Goal: Information Seeking & Learning: Find contact information

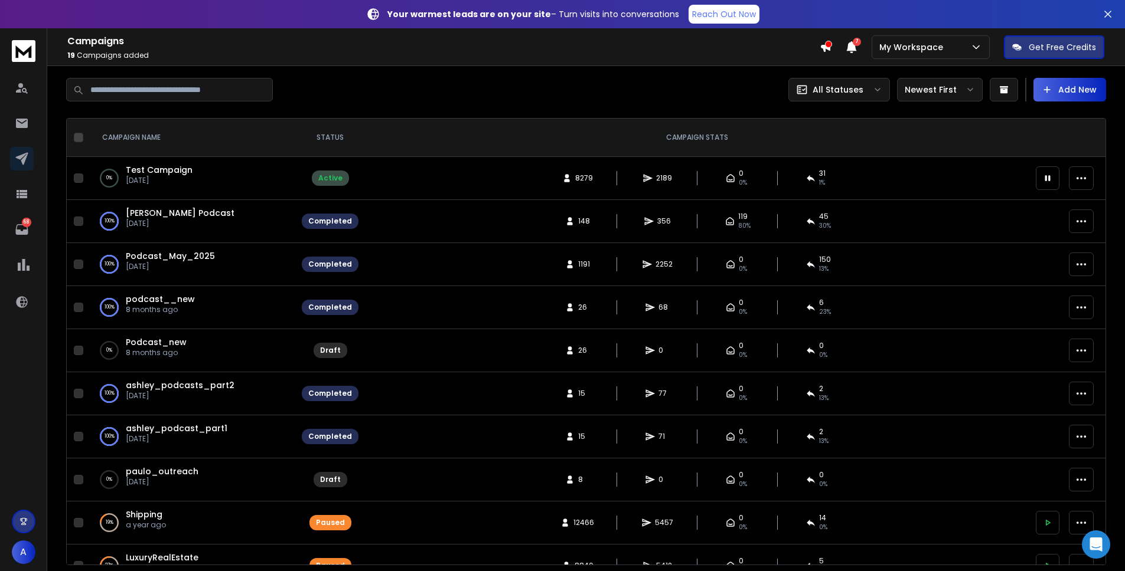
scroll to position [6, 0]
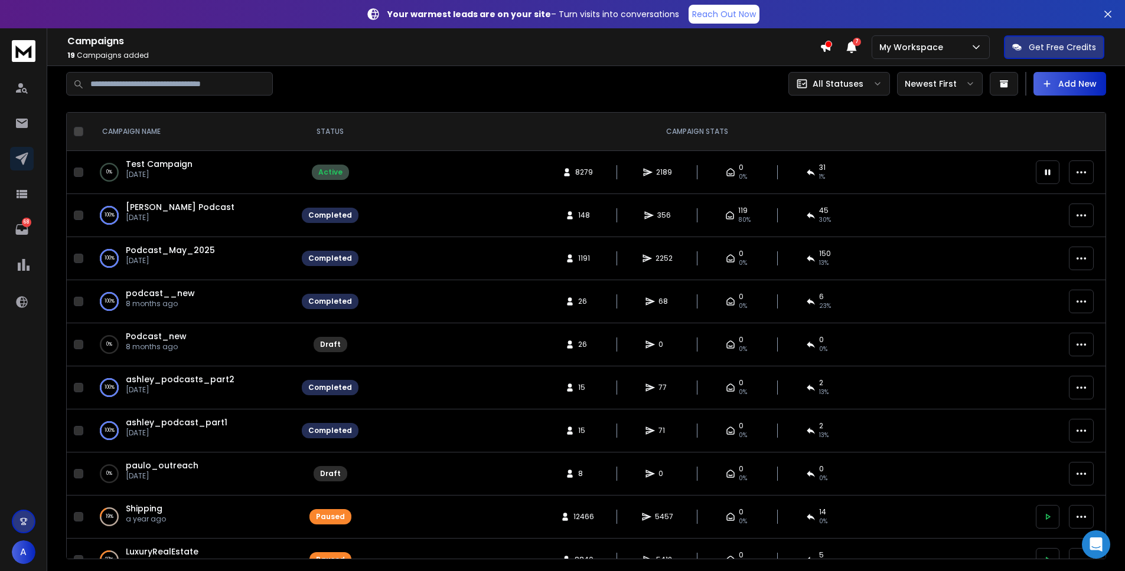
click at [147, 172] on p "[DATE]" at bounding box center [159, 174] width 67 height 9
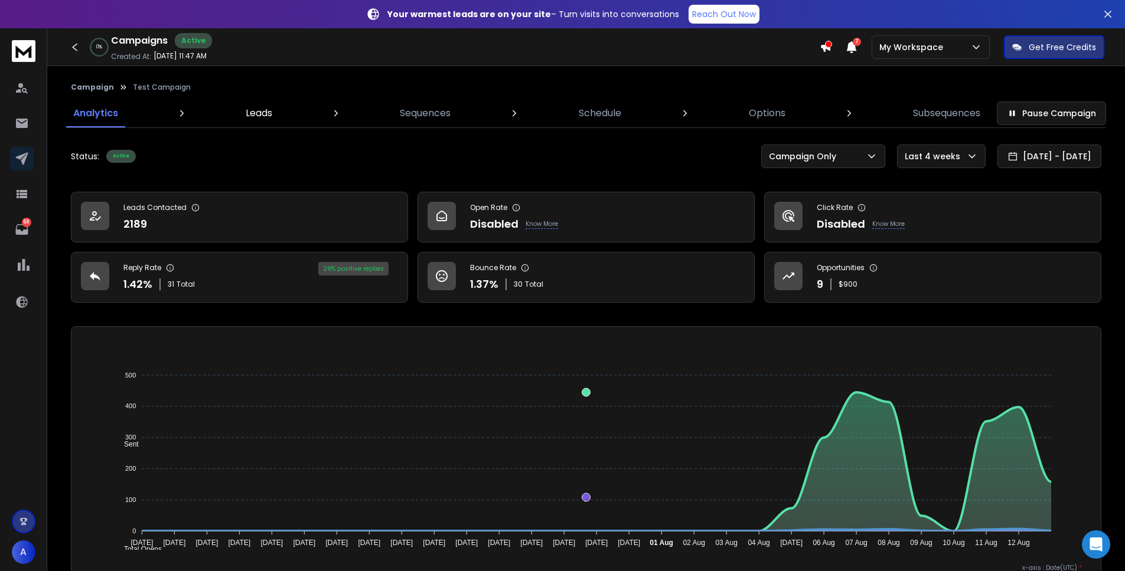
click at [268, 112] on p "Leads" at bounding box center [259, 113] width 27 height 14
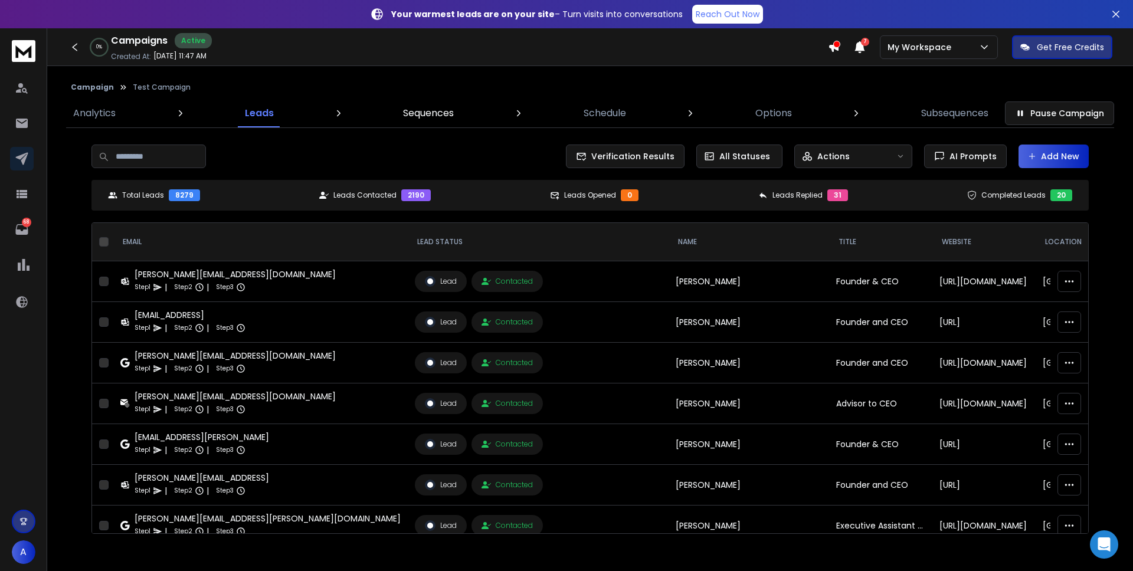
click at [419, 110] on p "Sequences" at bounding box center [428, 113] width 51 height 14
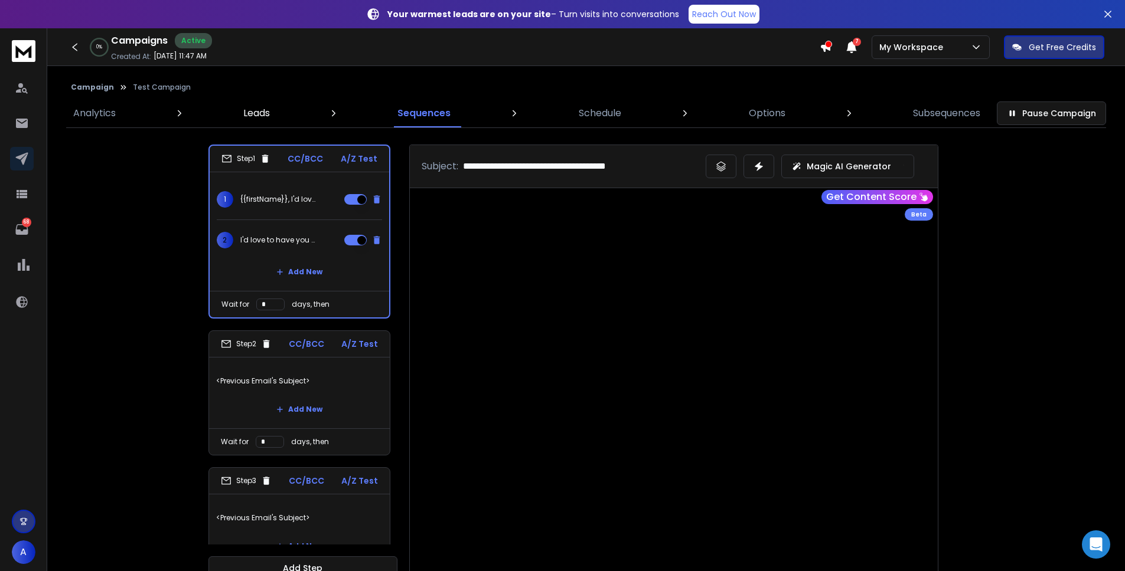
click at [269, 120] on p "Leads" at bounding box center [256, 113] width 27 height 14
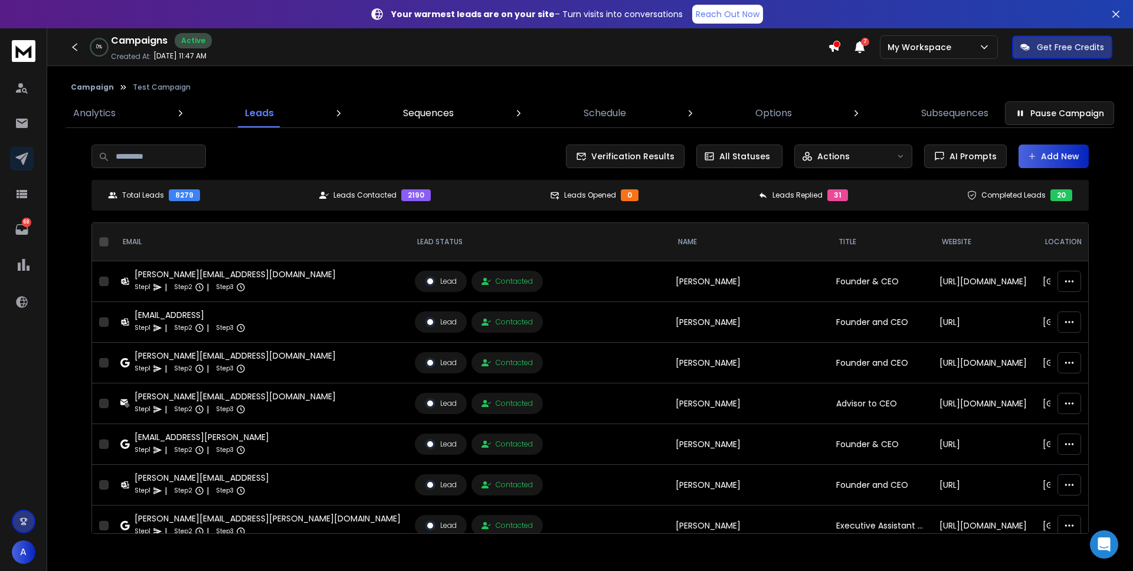
click at [436, 117] on p "Sequences" at bounding box center [428, 113] width 51 height 14
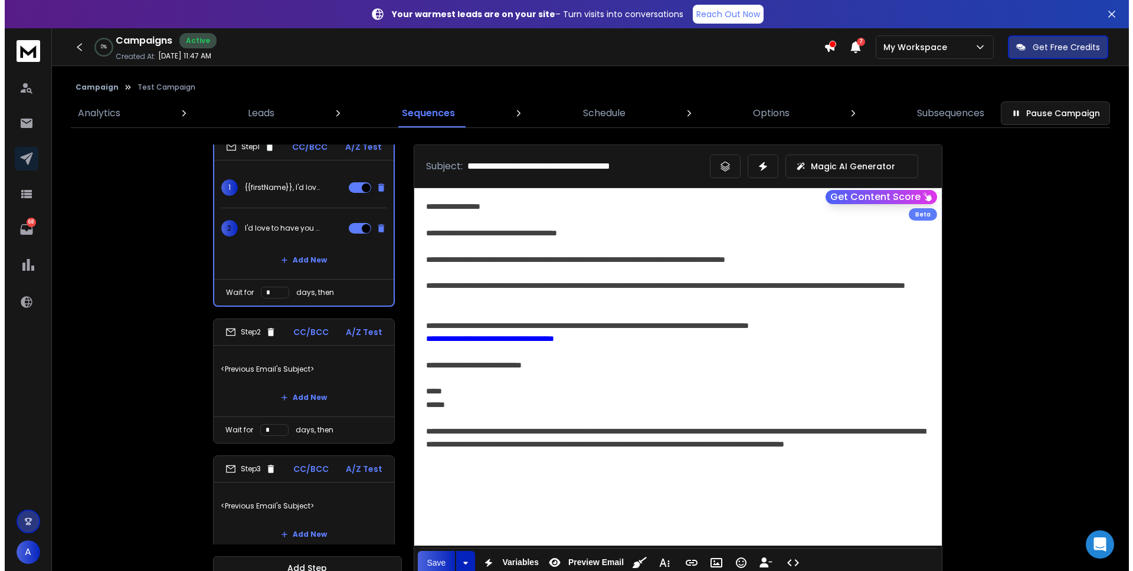
scroll to position [21, 0]
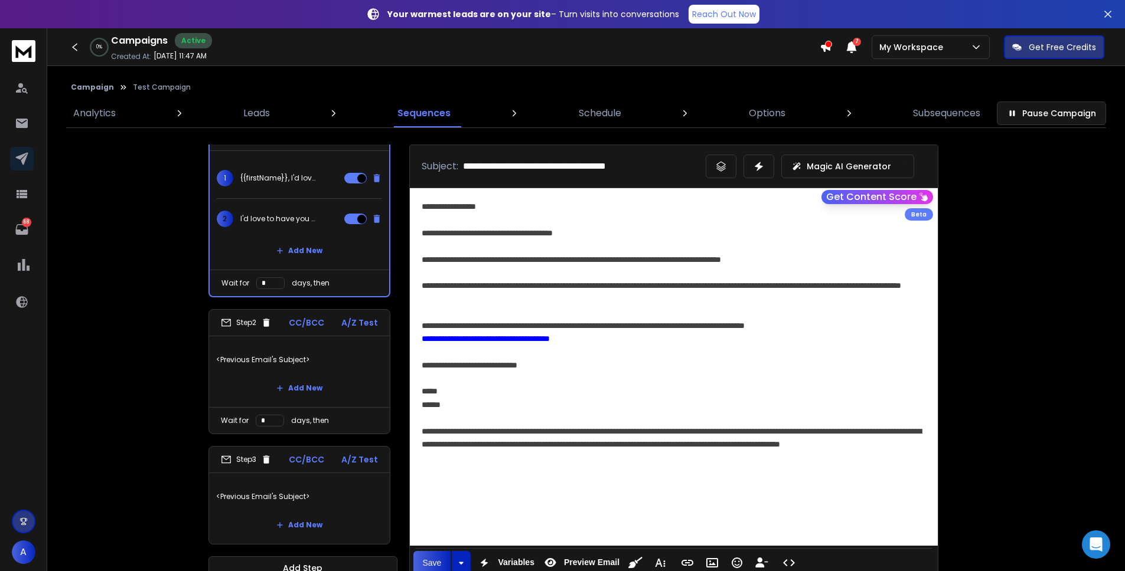
click at [267, 354] on p "<Previous Email's Subject>" at bounding box center [299, 360] width 166 height 33
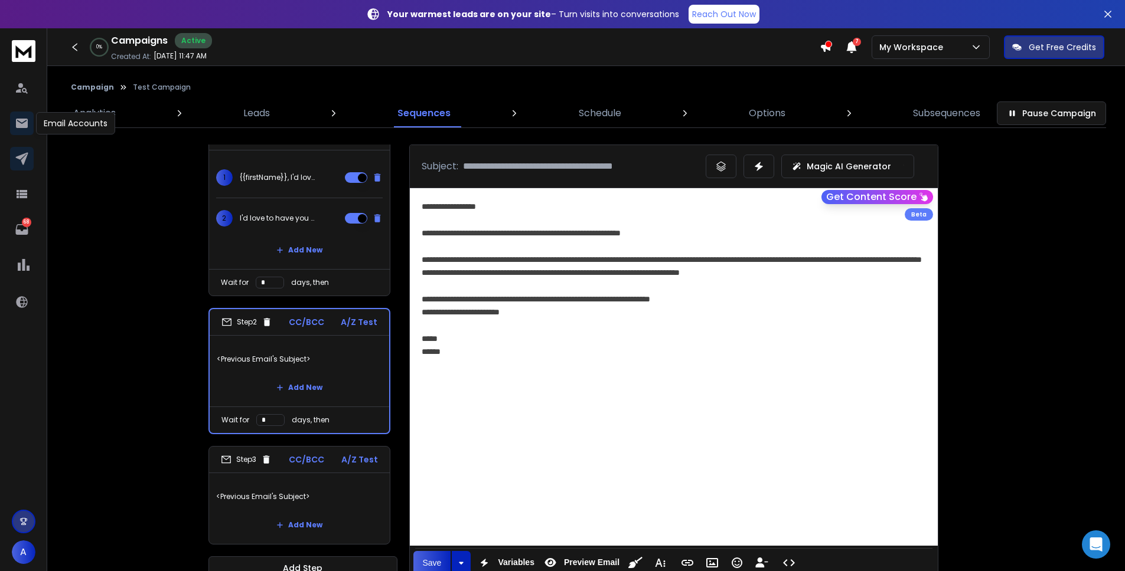
click at [27, 128] on icon at bounding box center [22, 123] width 14 height 14
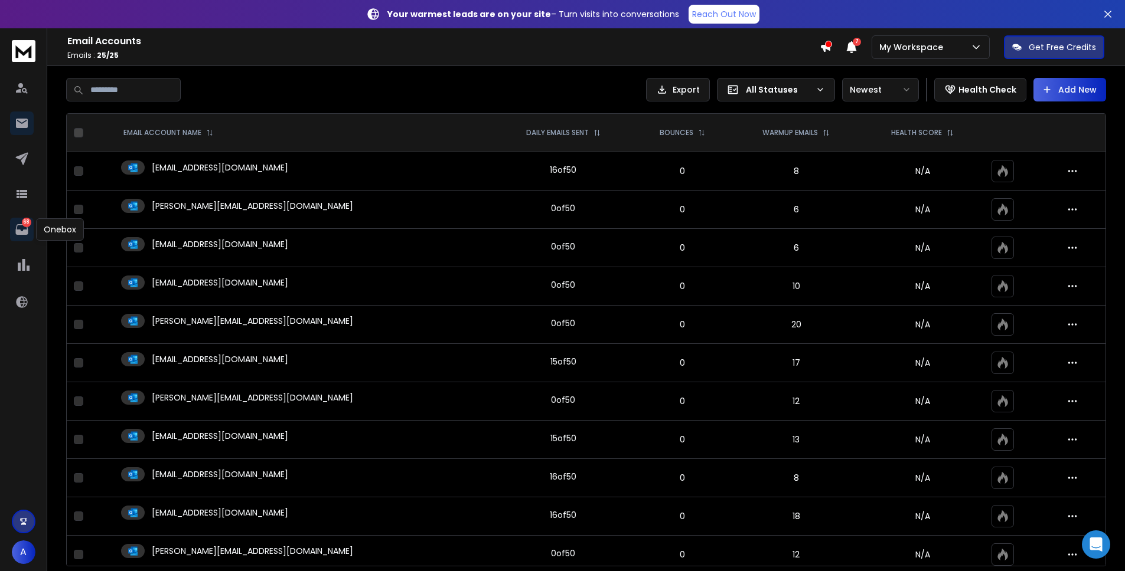
click at [23, 229] on icon at bounding box center [22, 230] width 14 height 14
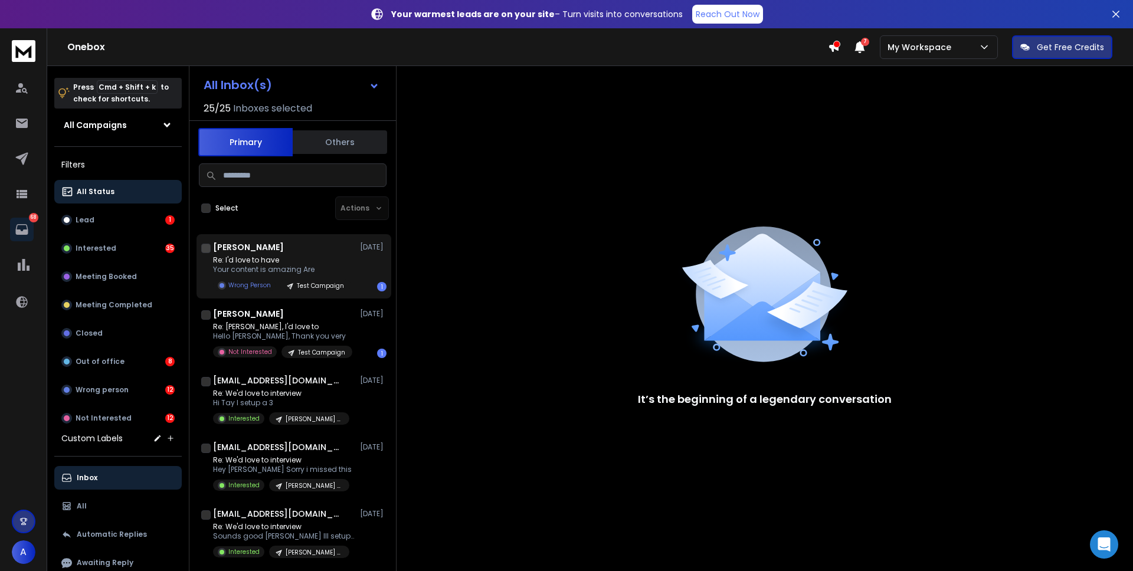
click at [303, 247] on div "[PERSON_NAME] [DATE]" at bounding box center [300, 247] width 174 height 12
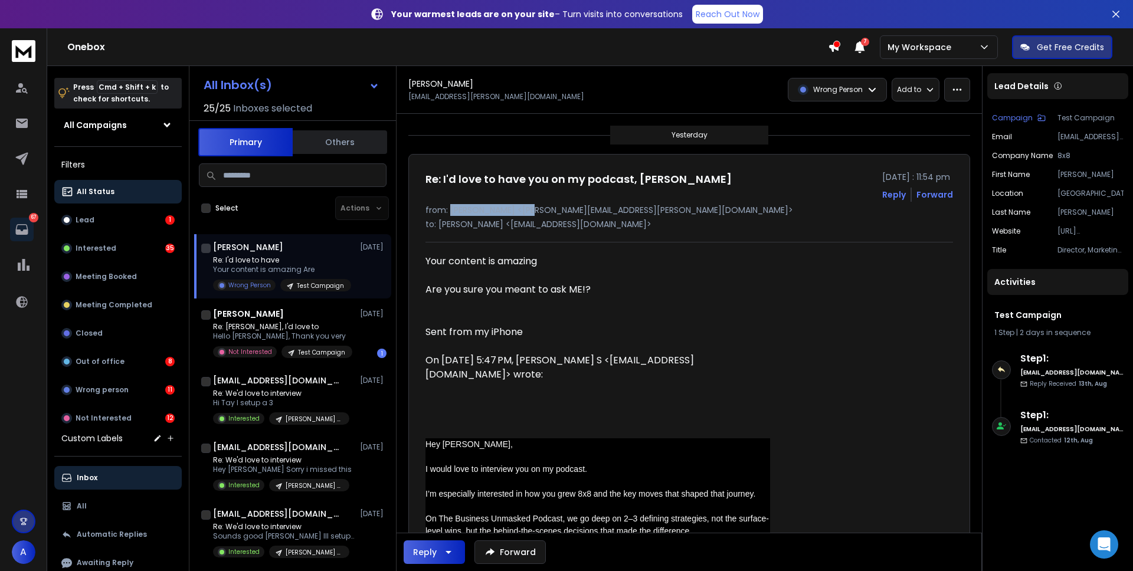
drag, startPoint x: 519, startPoint y: 210, endPoint x: 450, endPoint y: 212, distance: 68.5
click at [450, 212] on p "from: [PERSON_NAME] <[PERSON_NAME][EMAIL_ADDRESS][PERSON_NAME][DOMAIN_NAME]>" at bounding box center [690, 210] width 528 height 12
copy p "[PERSON_NAME]"
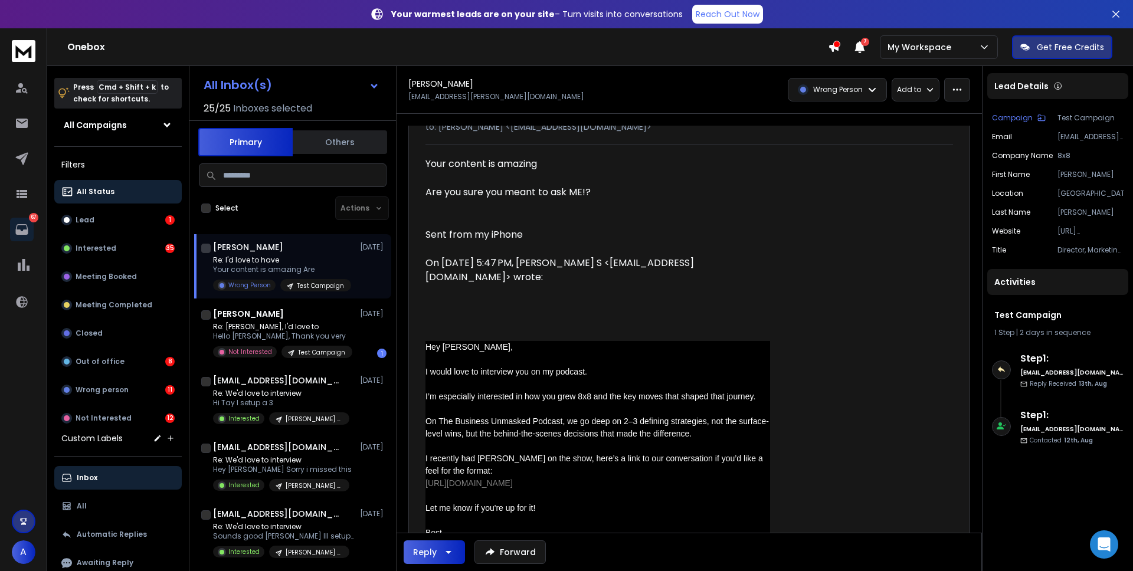
scroll to position [147, 0]
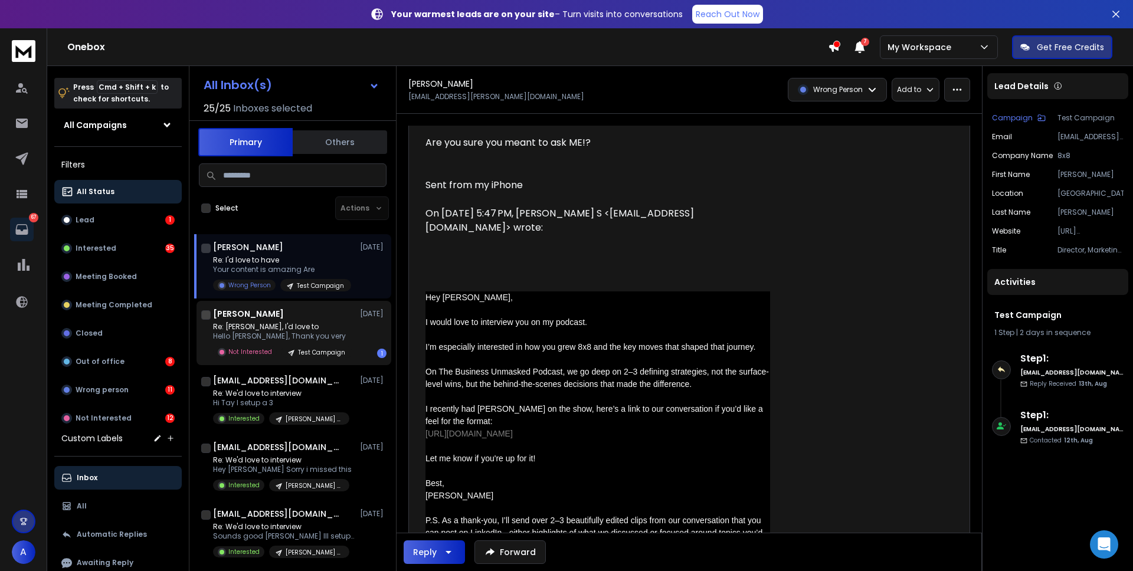
click at [275, 341] on p "Hello [PERSON_NAME], Thank you very" at bounding box center [282, 336] width 139 height 9
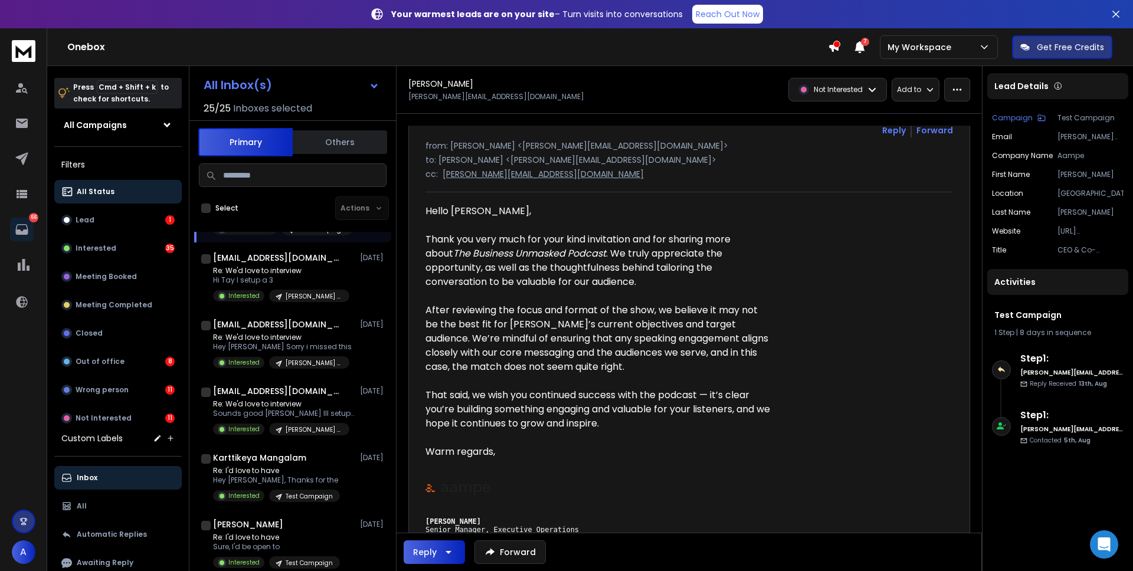
scroll to position [0, 0]
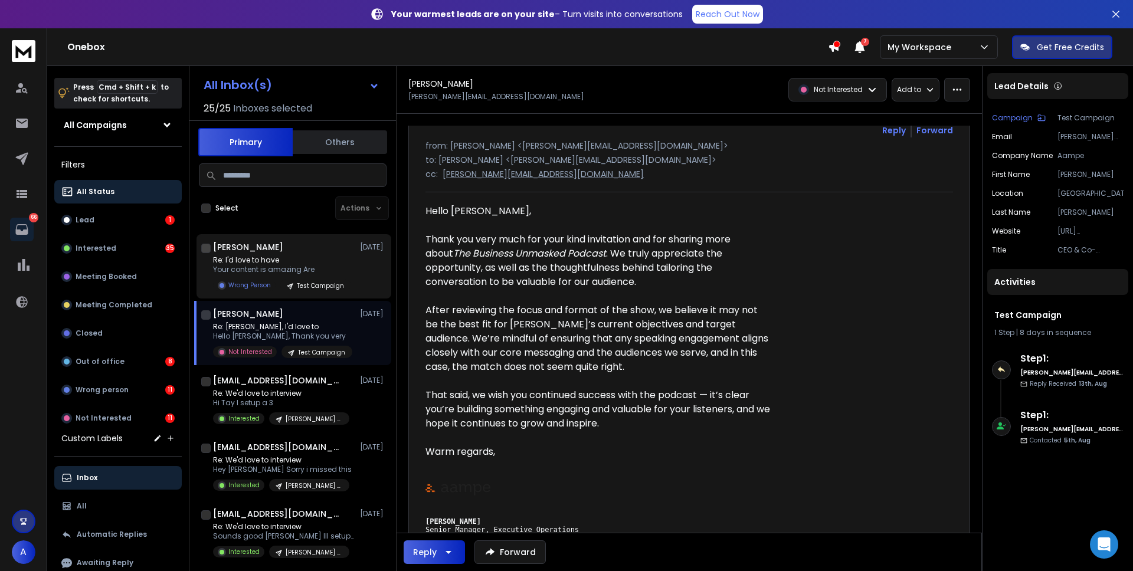
click at [318, 248] on div "[PERSON_NAME] [DATE]" at bounding box center [300, 247] width 174 height 12
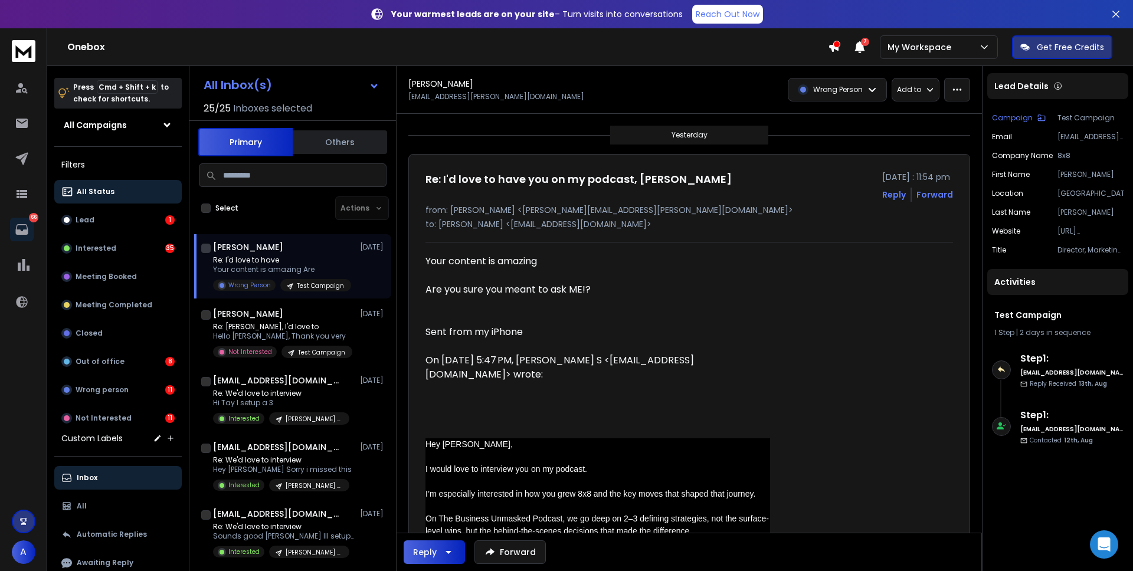
click at [860, 89] on p "Wrong Person" at bounding box center [838, 89] width 50 height 9
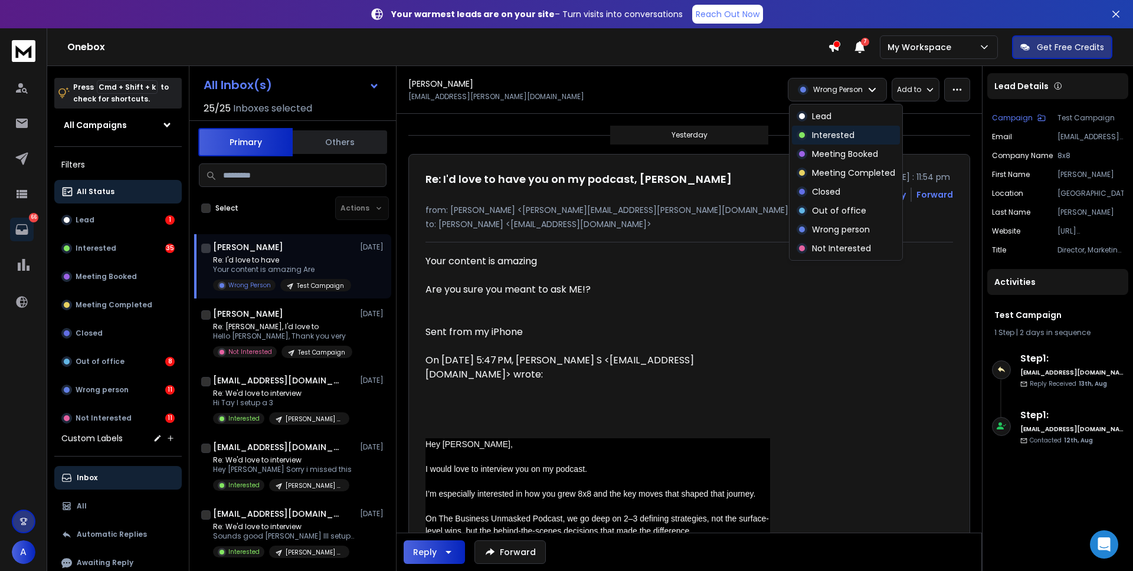
click at [838, 129] on p "Interested" at bounding box center [833, 135] width 43 height 12
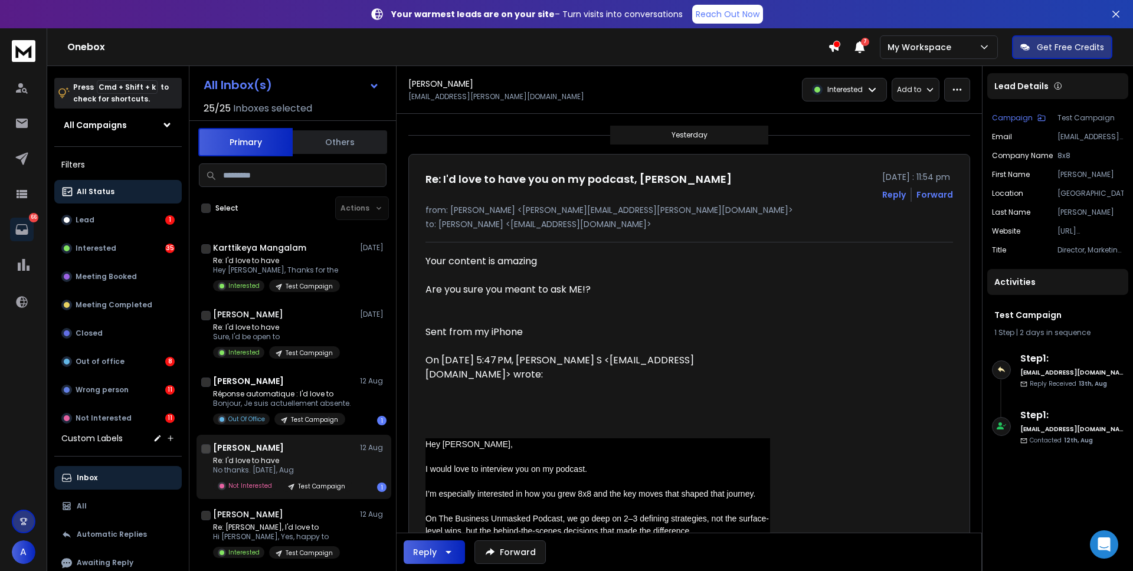
scroll to position [388, 0]
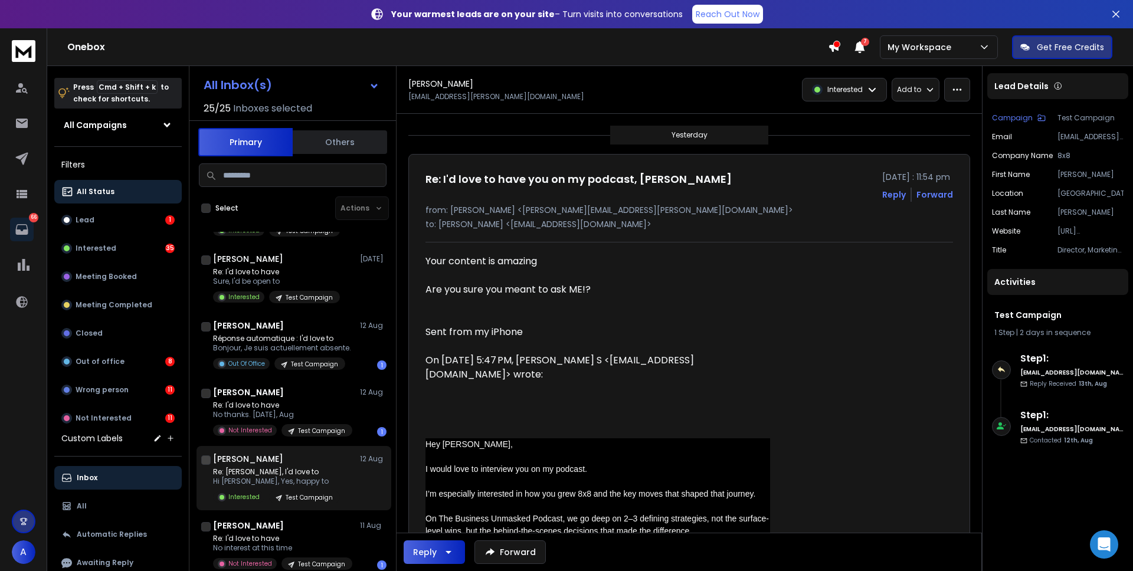
click at [288, 468] on p "Re: [PERSON_NAME], I'd love to" at bounding box center [276, 472] width 127 height 9
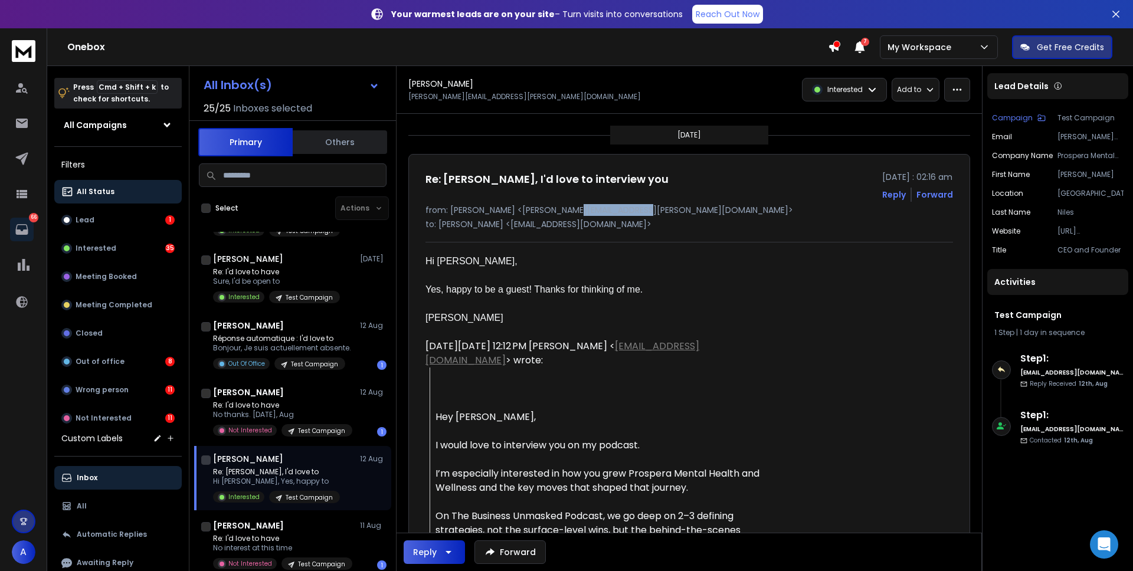
drag, startPoint x: 572, startPoint y: 210, endPoint x: 647, endPoint y: 211, distance: 75.0
click at [647, 211] on p "from: [PERSON_NAME] <[PERSON_NAME][EMAIL_ADDRESS][PERSON_NAME][DOMAIN_NAME]>" at bounding box center [690, 210] width 528 height 12
copy p "[DOMAIN_NAME]"
click at [545, 212] on p "from: [PERSON_NAME] <[PERSON_NAME][EMAIL_ADDRESS][PERSON_NAME][DOMAIN_NAME]>" at bounding box center [690, 210] width 528 height 12
drag, startPoint x: 555, startPoint y: 211, endPoint x: 513, endPoint y: 213, distance: 42.5
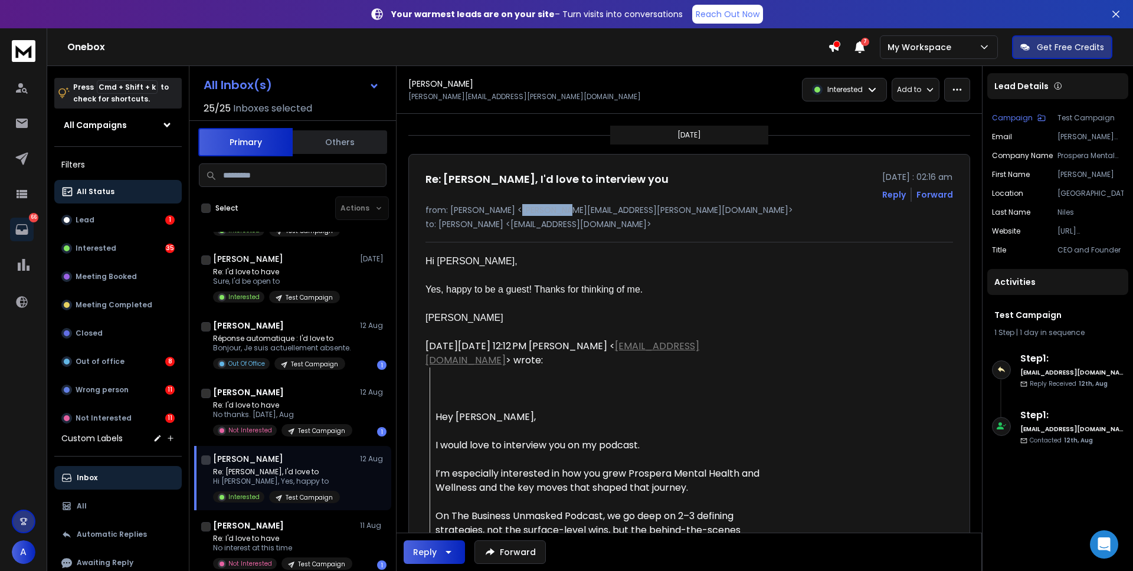
click at [513, 213] on p "from: [PERSON_NAME] <[PERSON_NAME][EMAIL_ADDRESS][PERSON_NAME][DOMAIN_NAME]>" at bounding box center [690, 210] width 528 height 12
click at [552, 212] on p "from: [PERSON_NAME] <[PERSON_NAME][EMAIL_ADDRESS][PERSON_NAME][DOMAIN_NAME]>" at bounding box center [690, 210] width 528 height 12
drag, startPoint x: 557, startPoint y: 211, endPoint x: 509, endPoint y: 213, distance: 48.4
click at [509, 213] on p "from: [PERSON_NAME] <[PERSON_NAME][EMAIL_ADDRESS][PERSON_NAME][DOMAIN_NAME]>" at bounding box center [690, 210] width 528 height 12
copy p "[PERSON_NAME].[PERSON_NAME]"
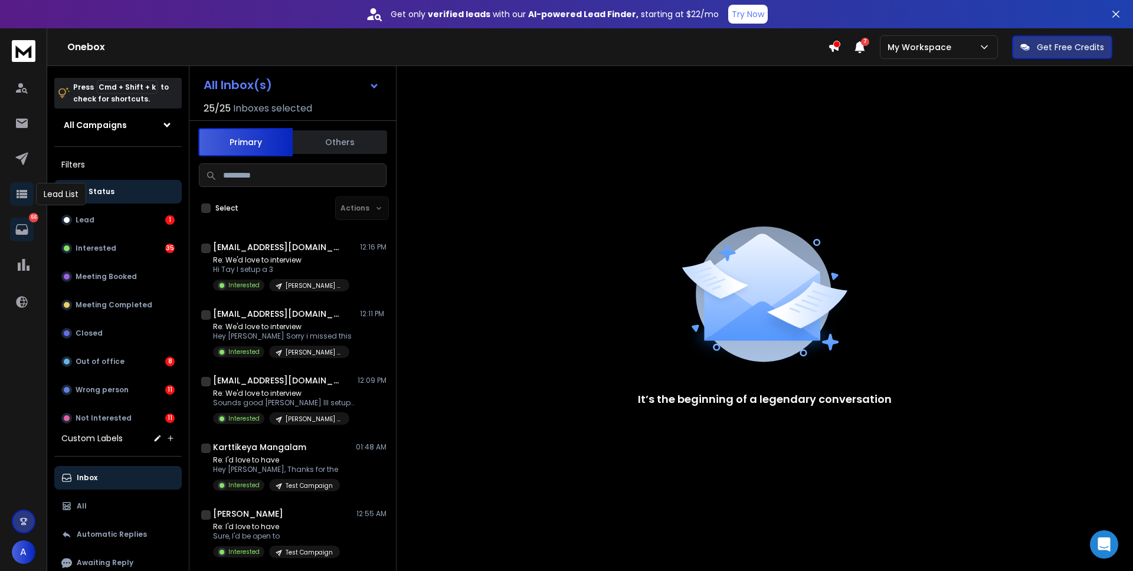
click at [24, 198] on icon at bounding box center [22, 194] width 11 height 8
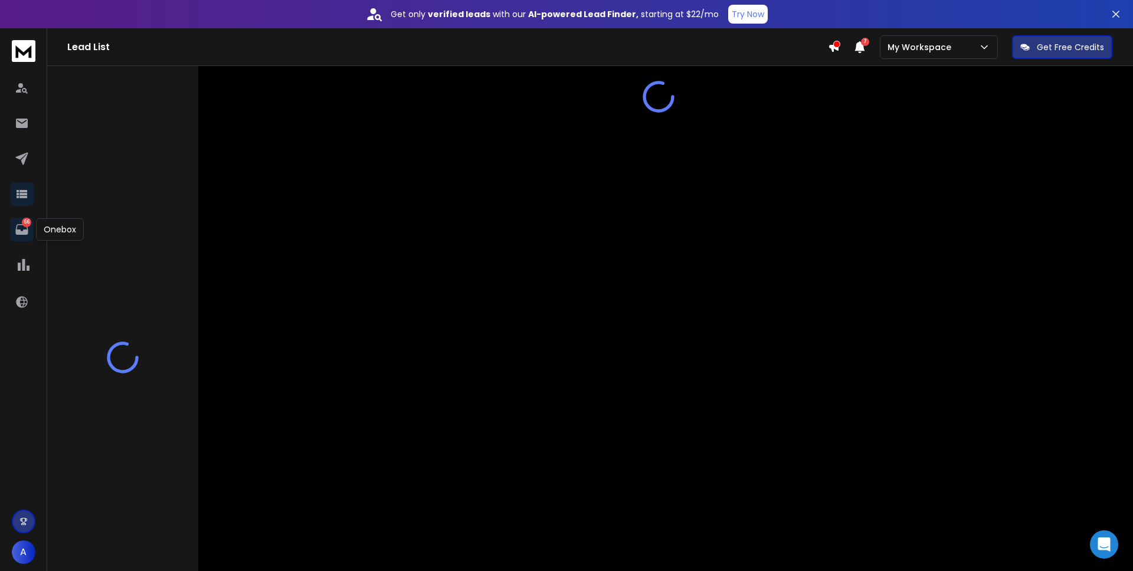
click at [22, 231] on icon at bounding box center [21, 229] width 12 height 11
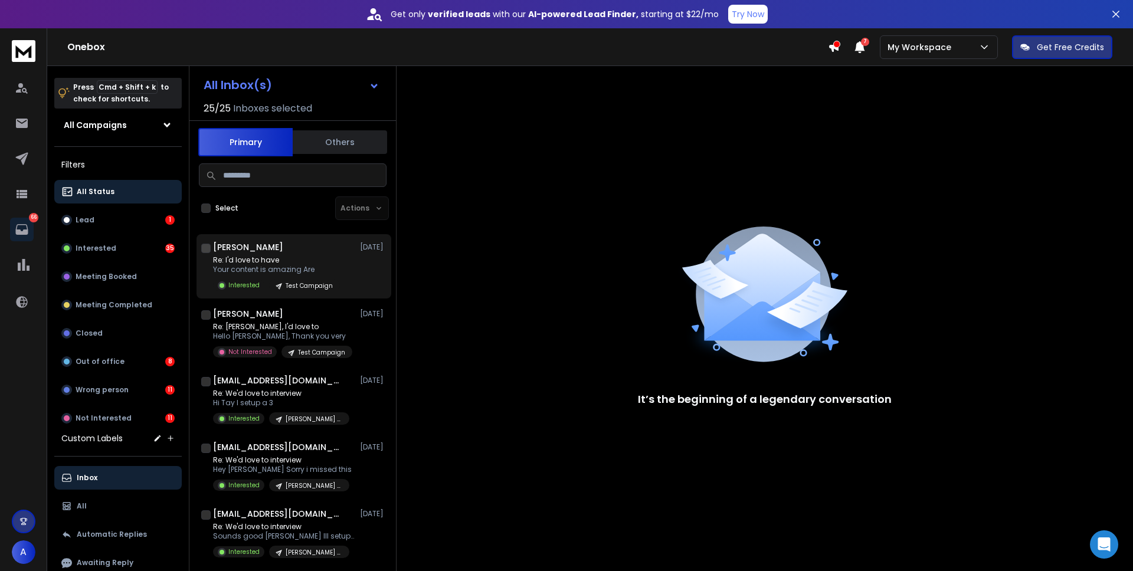
click at [205, 267] on div at bounding box center [205, 266] width 9 height 45
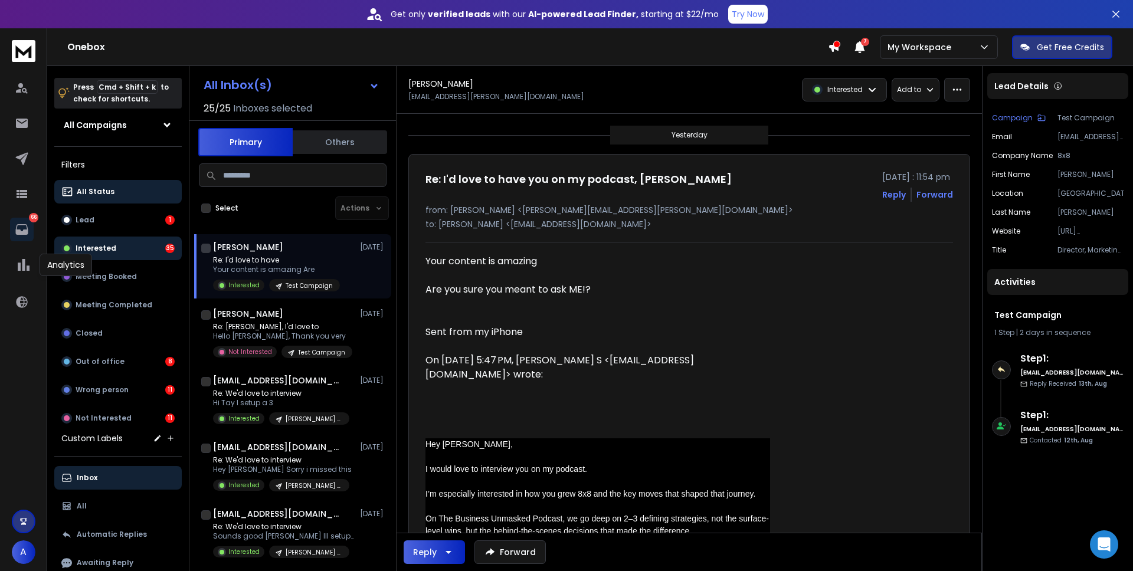
click at [87, 247] on p "Interested" at bounding box center [96, 248] width 41 height 9
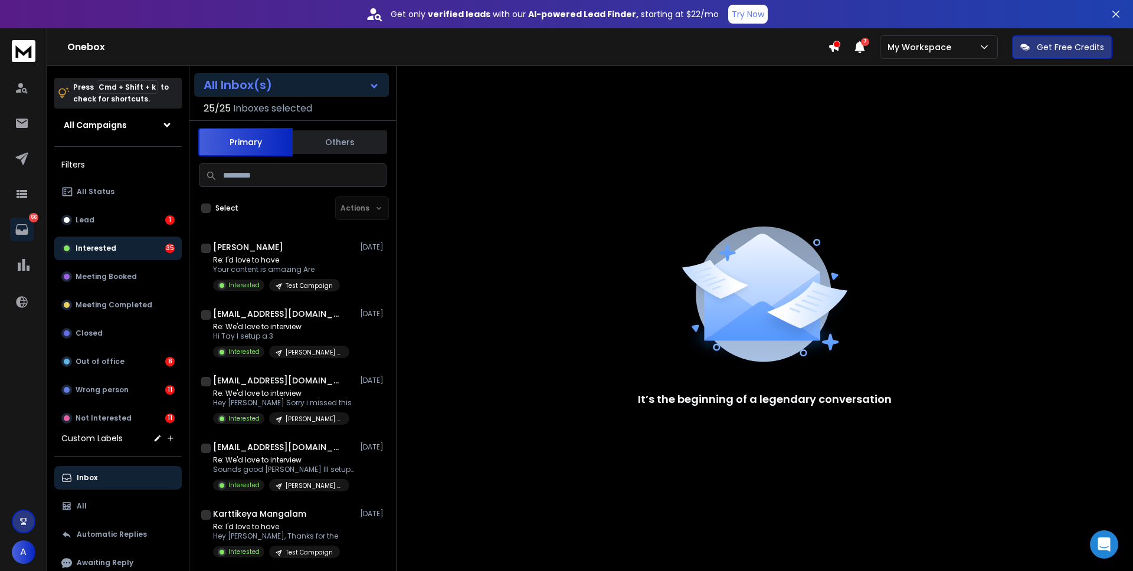
click at [352, 83] on button "All Inbox(s)" at bounding box center [291, 85] width 195 height 24
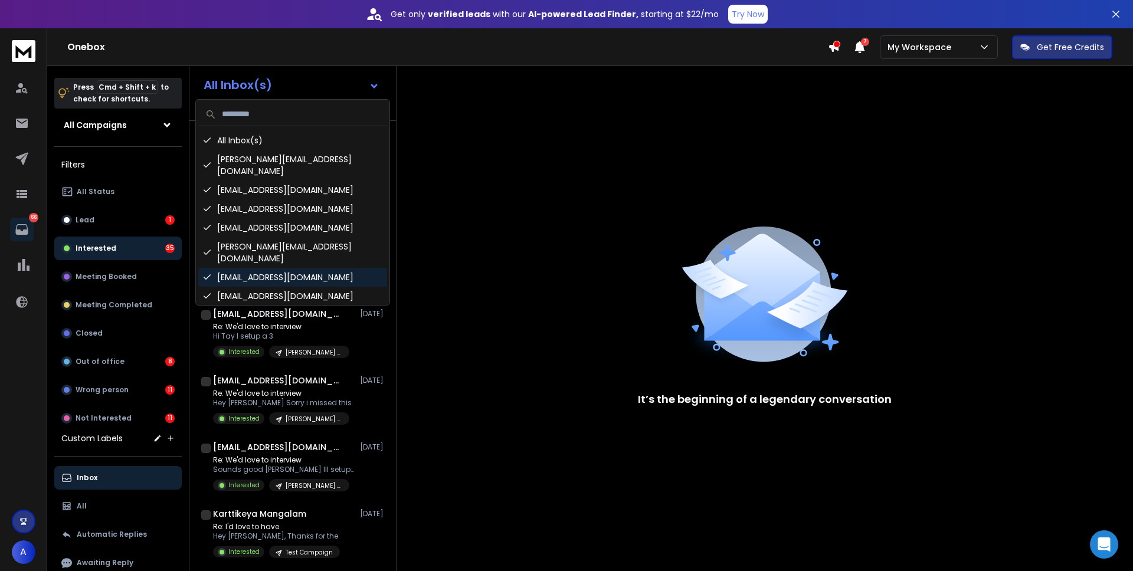
scroll to position [319, 0]
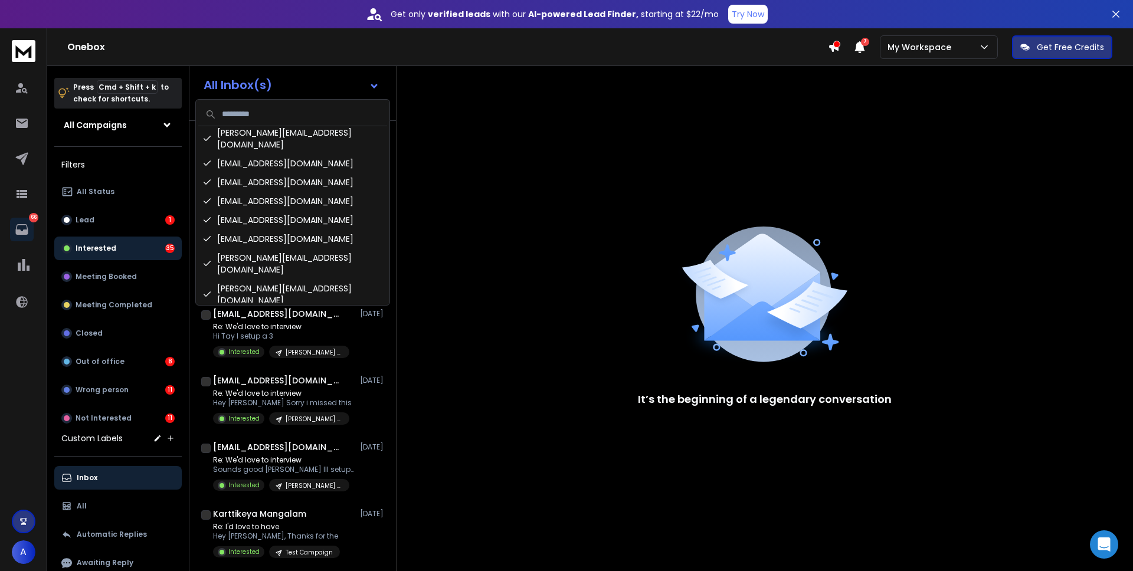
click at [551, 186] on div "It’s the beginning of a legendary conversation" at bounding box center [765, 309] width 737 height 486
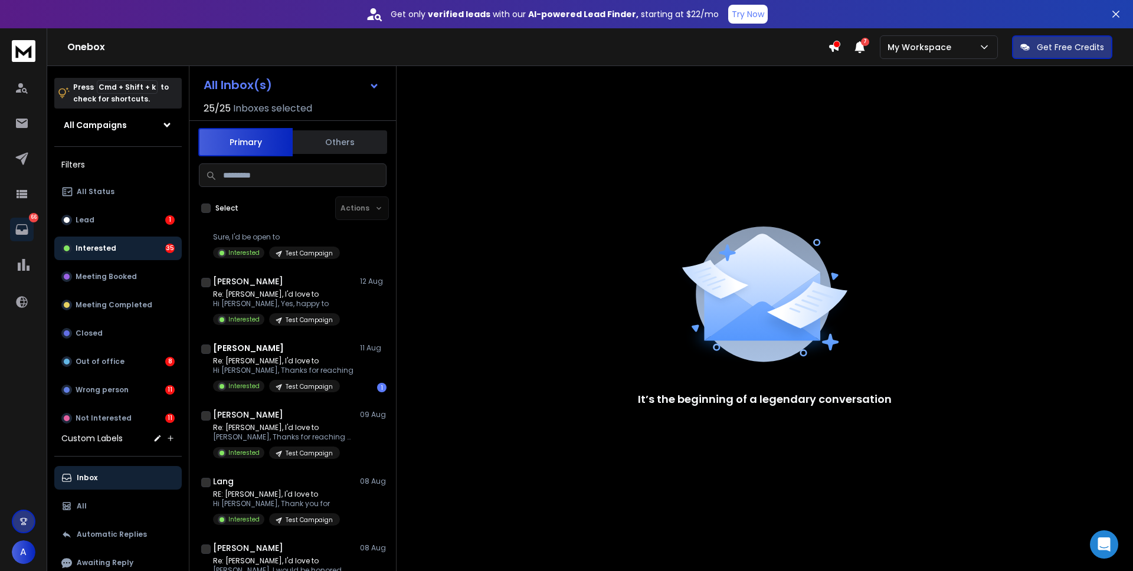
scroll to position [368, 0]
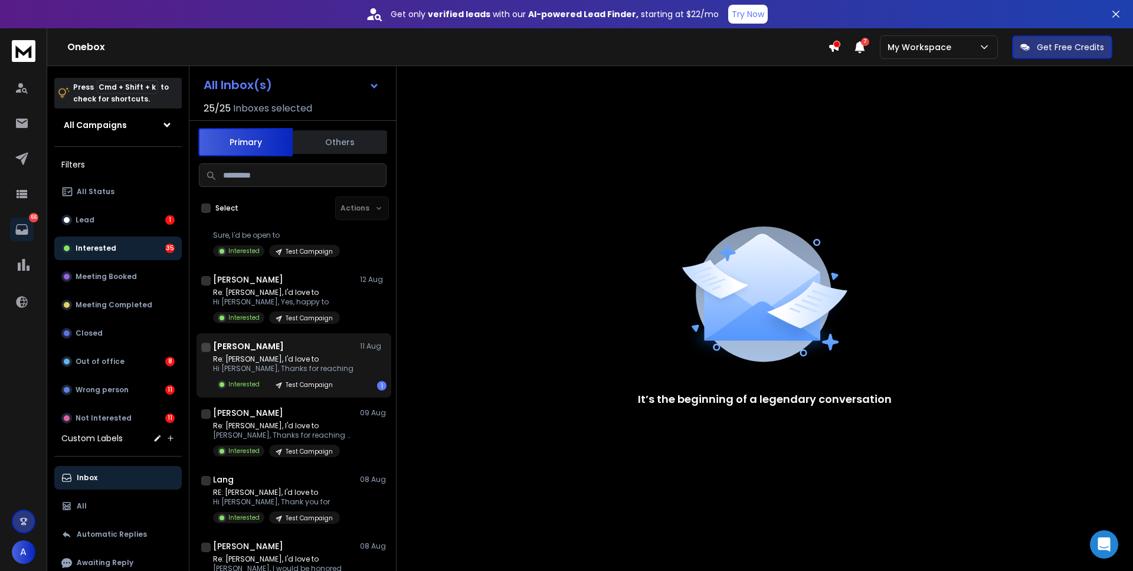
click at [301, 341] on div "Erin Kim 11 Aug" at bounding box center [300, 347] width 174 height 12
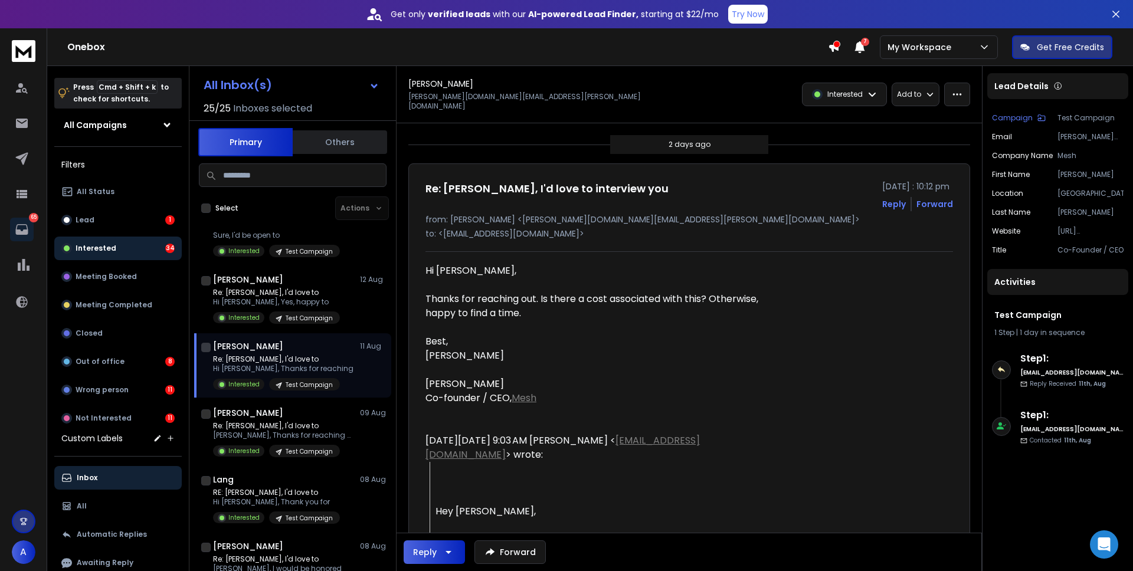
click at [535, 391] on link "Mesh" at bounding box center [524, 398] width 25 height 14
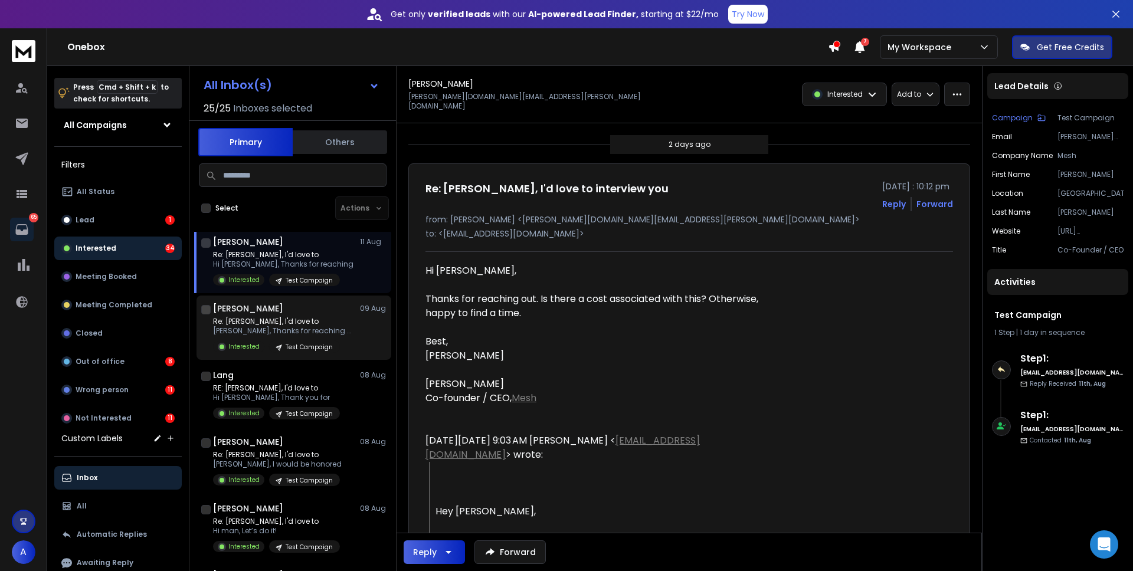
scroll to position [473, 0]
click at [313, 310] on div "Sharon Samjitsingh 09 Aug" at bounding box center [300, 308] width 174 height 12
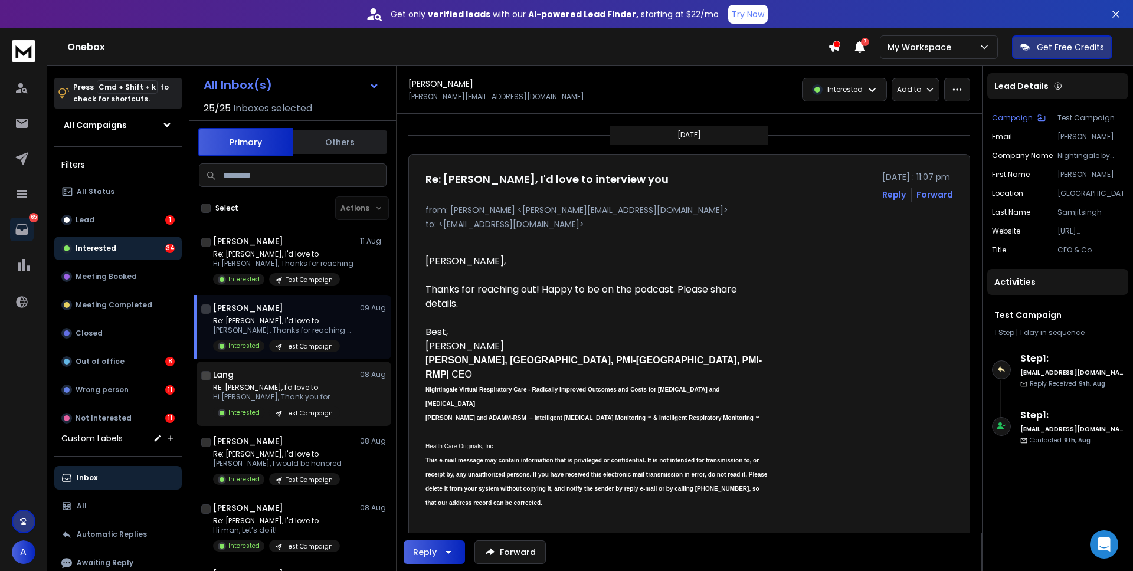
click at [308, 397] on p "Hi [PERSON_NAME], Thank you for" at bounding box center [276, 397] width 127 height 9
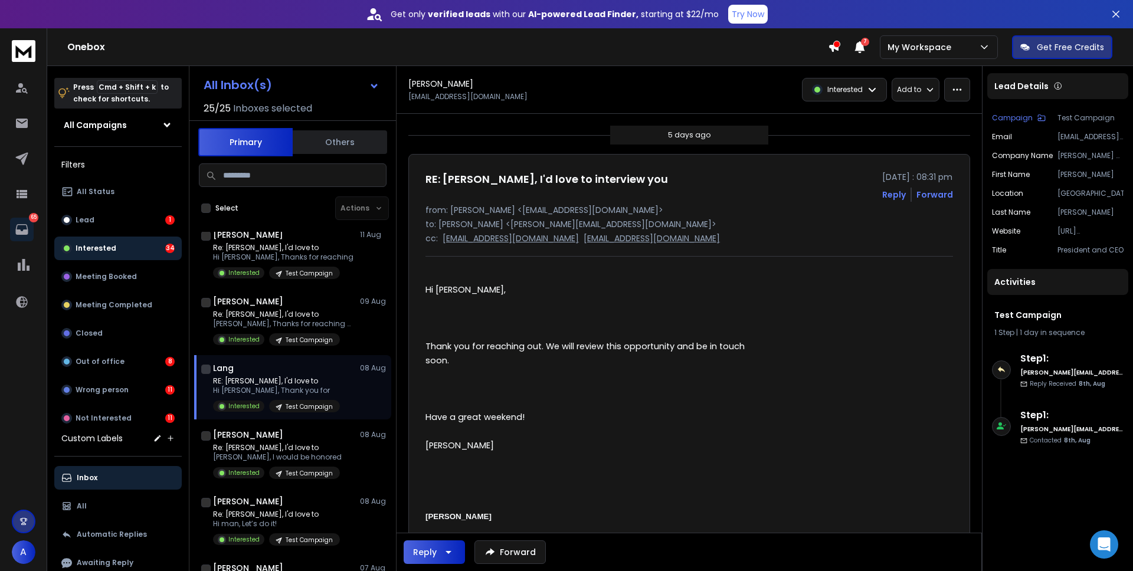
scroll to position [499, 0]
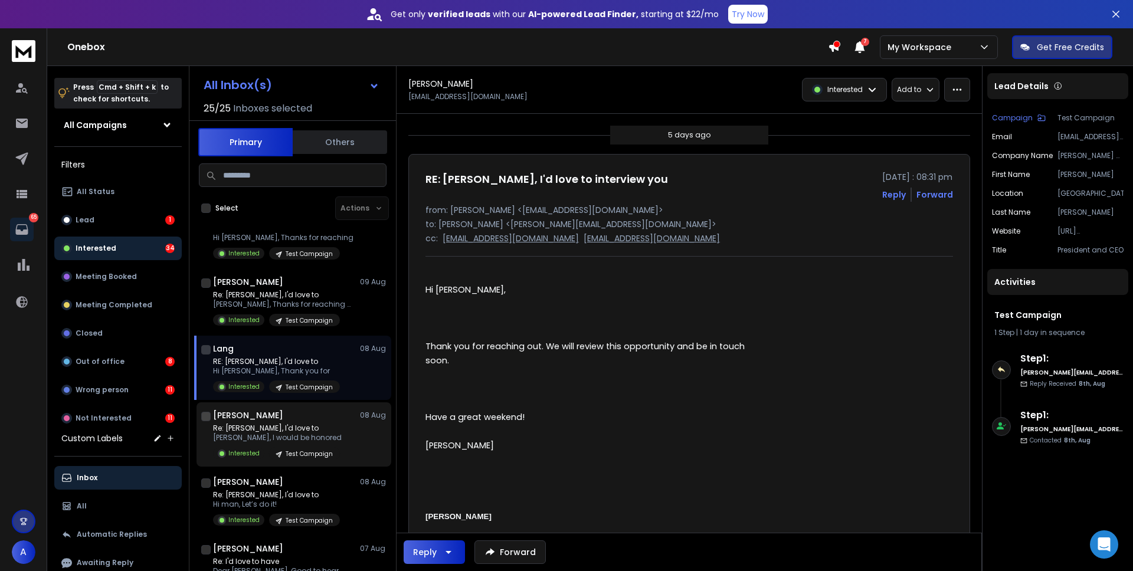
click at [300, 436] on p "[PERSON_NAME], I would be honored" at bounding box center [277, 437] width 129 height 9
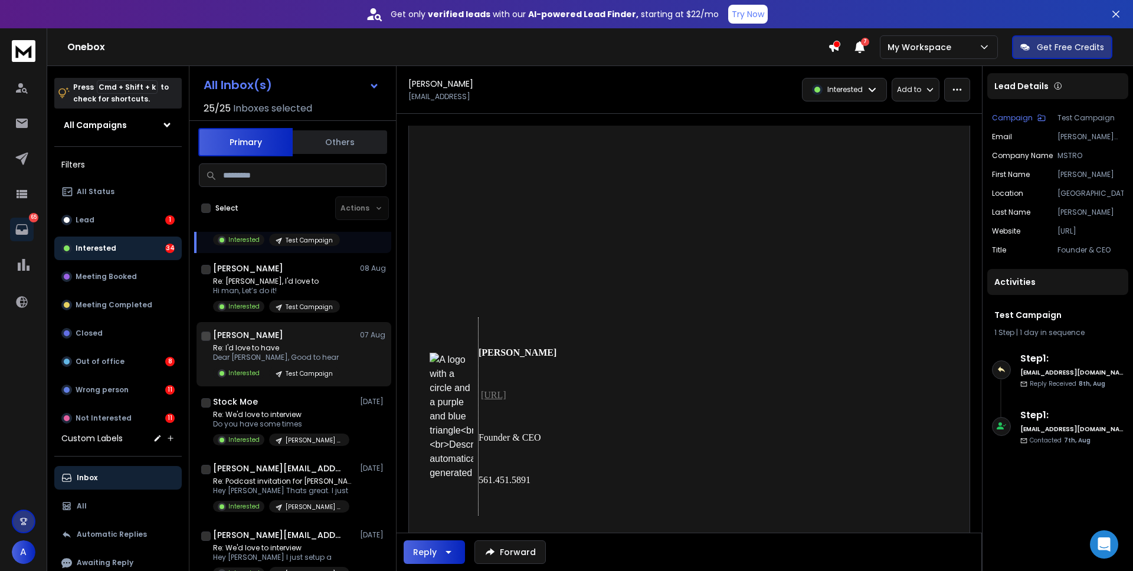
scroll to position [706, 0]
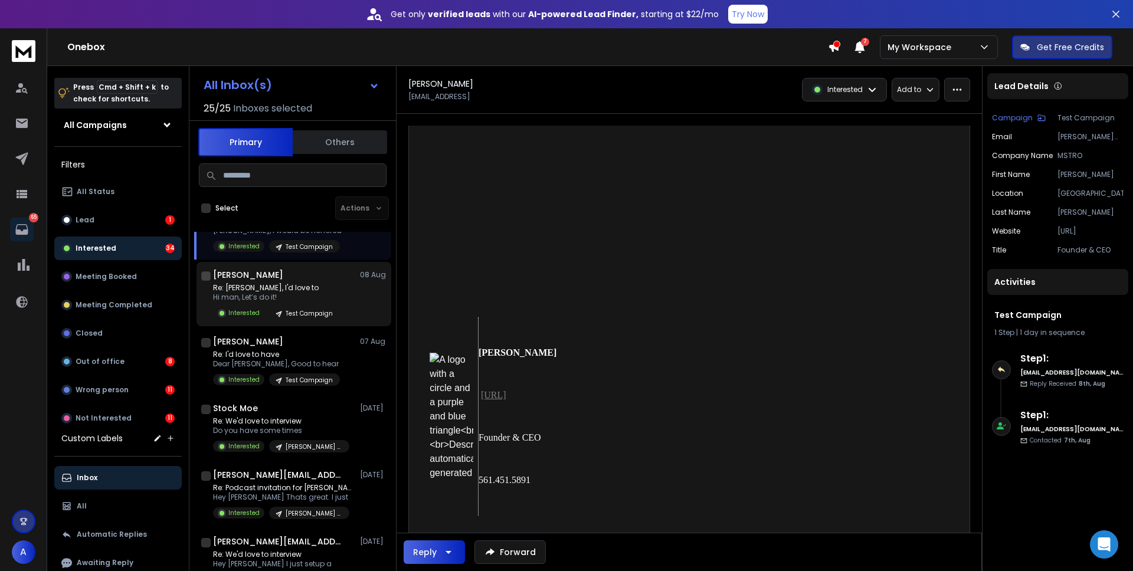
click at [293, 287] on p "Re: [PERSON_NAME], I'd love to" at bounding box center [276, 287] width 127 height 9
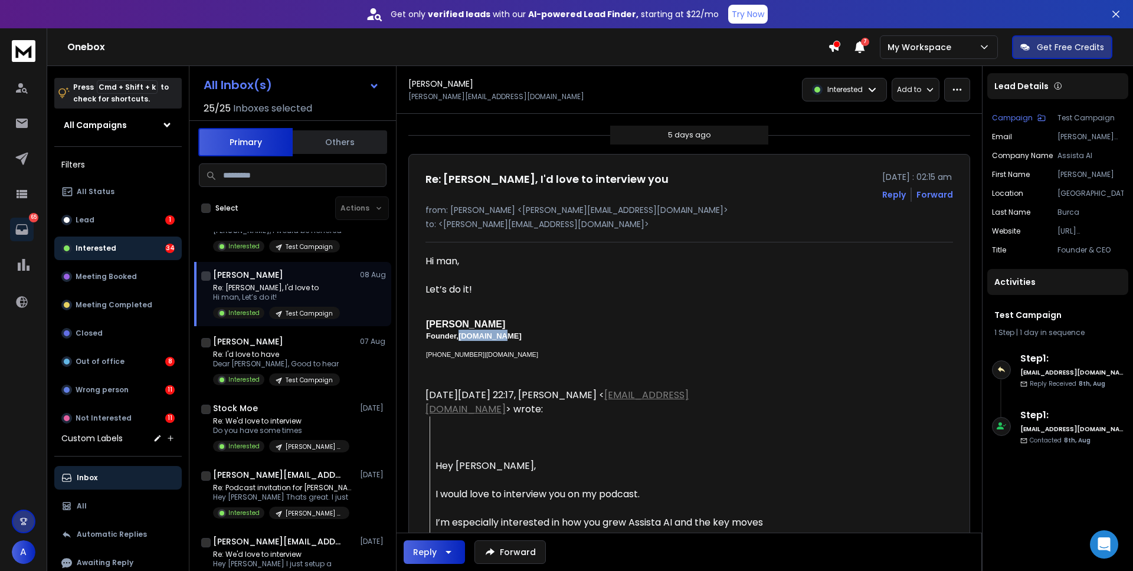
drag, startPoint x: 506, startPoint y: 338, endPoint x: 461, endPoint y: 338, distance: 44.9
click at [461, 338] on td "Paul Burca Founder, Assista.us" at bounding box center [531, 330] width 210 height 22
copy span "Assista.us"
click at [495, 342] on td "+40729718190 | www.assista.us" at bounding box center [531, 350] width 210 height 18
drag, startPoint x: 488, startPoint y: 322, endPoint x: 424, endPoint y: 321, distance: 64.4
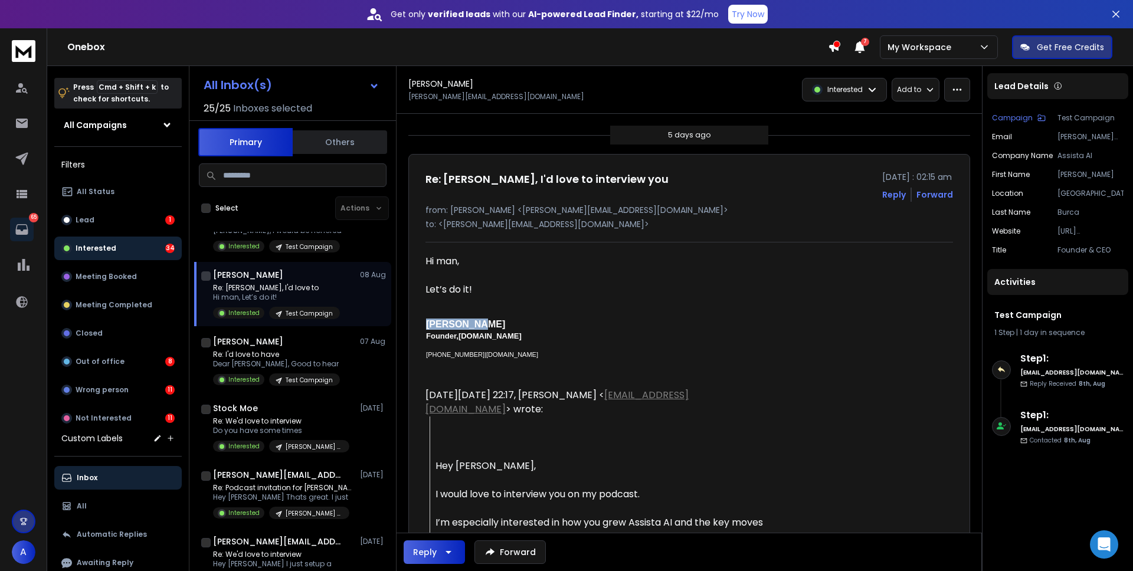
click at [424, 321] on div "Re: Paul, I'd love to interview you 8 August 2025 : 02:15 am Reply Forward from…" at bounding box center [690, 518] width 562 height 728
copy tbody "[PERSON_NAME]"
